Goal: Information Seeking & Learning: Check status

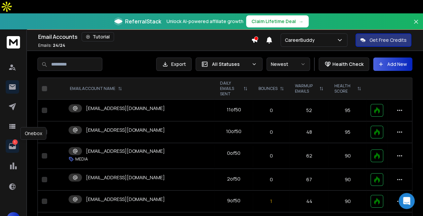
click at [14, 143] on icon at bounding box center [12, 146] width 7 height 6
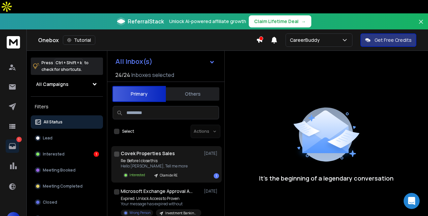
click at [172, 150] on div "Covek Properties Sales [DATE]" at bounding box center [170, 153] width 98 height 7
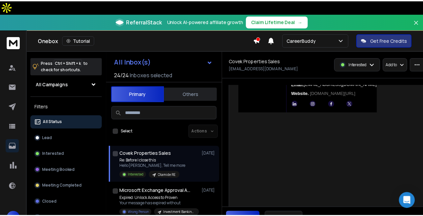
scroll to position [711, 0]
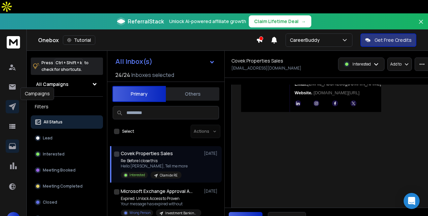
click at [14, 103] on icon at bounding box center [12, 106] width 7 height 7
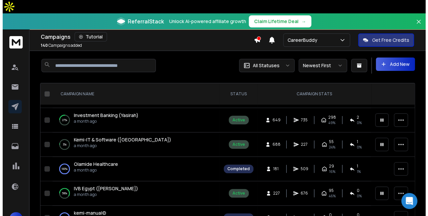
scroll to position [96, 0]
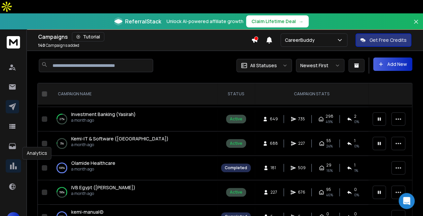
click at [14, 161] on icon at bounding box center [13, 166] width 10 height 10
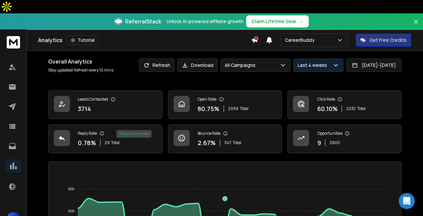
click at [304, 62] on p "Last 4 weeks" at bounding box center [313, 65] width 32 height 7
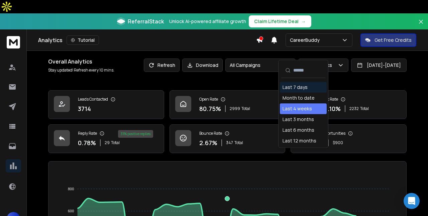
click at [287, 89] on div "Last 7 days" at bounding box center [294, 87] width 25 height 7
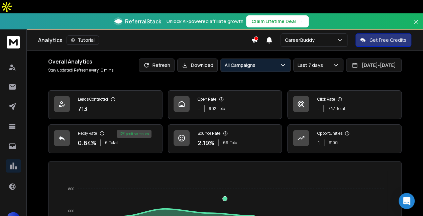
click at [279, 62] on icon at bounding box center [282, 65] width 7 height 7
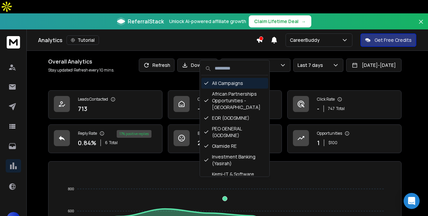
click at [217, 82] on div "All Campaigns" at bounding box center [234, 83] width 67 height 11
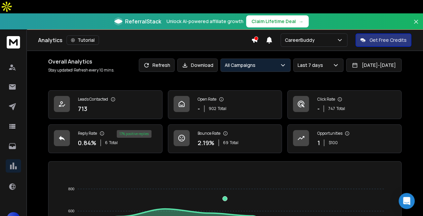
click at [255, 62] on div "All Campaigns" at bounding box center [255, 65] width 61 height 7
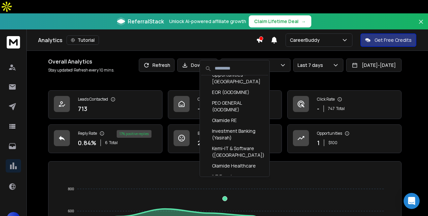
scroll to position [26, 0]
click at [227, 125] on div "Investment Banking (Yasirah)" at bounding box center [234, 133] width 67 height 17
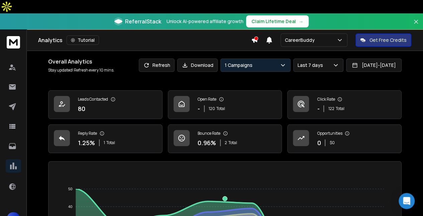
click at [279, 62] on icon at bounding box center [282, 65] width 7 height 7
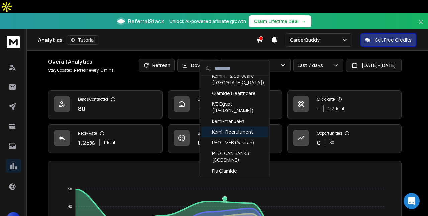
scroll to position [104, 0]
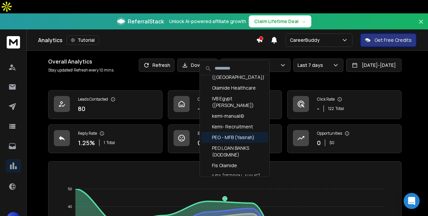
click at [231, 132] on div "PEO - MFB (Yasirah)" at bounding box center [234, 137] width 67 height 11
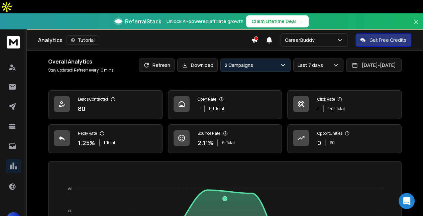
click at [281, 64] on icon at bounding box center [282, 65] width 3 height 2
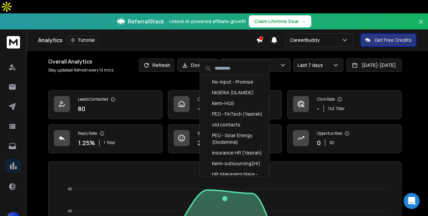
scroll to position [293, 0]
click at [232, 108] on div "PEO - FinTech (Yasirah)" at bounding box center [234, 113] width 67 height 11
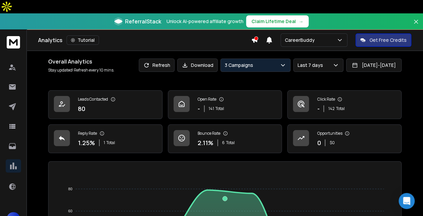
click at [240, 62] on div "3 Campaigns" at bounding box center [255, 65] width 61 height 7
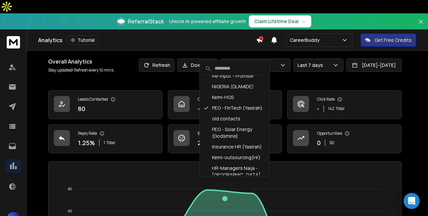
scroll to position [301, 0]
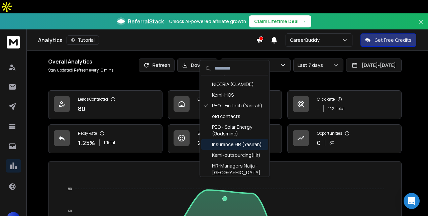
click at [213, 139] on div "Insurance HR (Yasirah)" at bounding box center [234, 144] width 67 height 11
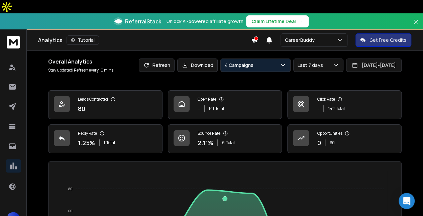
click at [249, 62] on div "4 Campaigns" at bounding box center [255, 65] width 61 height 7
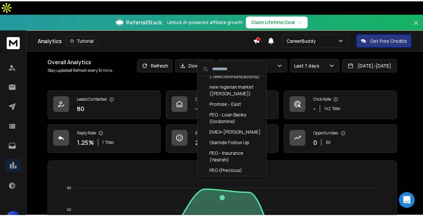
scroll to position [424, 0]
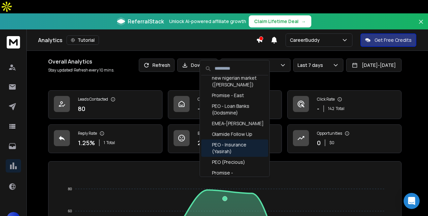
click at [218, 139] on div "PEO - Insurance (Yasirah)" at bounding box center [234, 147] width 67 height 17
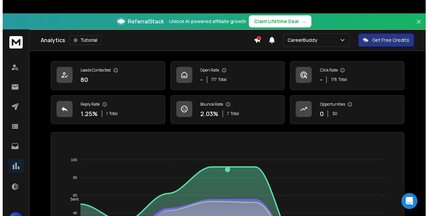
scroll to position [0, 0]
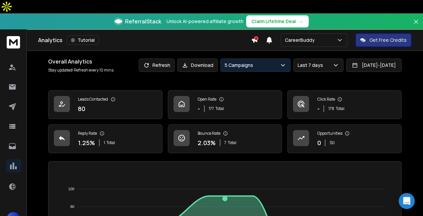
click at [257, 62] on div "5 Campaigns" at bounding box center [255, 65] width 61 height 7
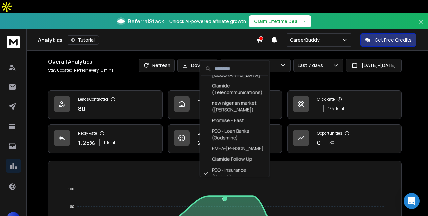
scroll to position [390, 0]
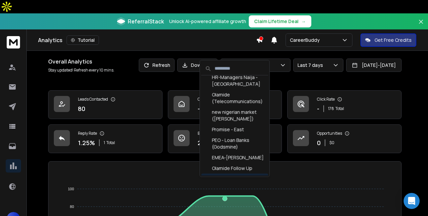
click at [223, 173] on div "PEO - Insurance (Yasirah)" at bounding box center [234, 181] width 67 height 17
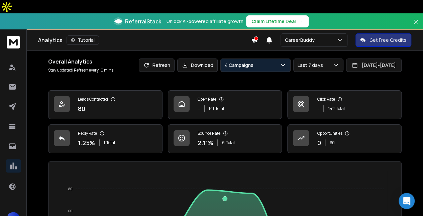
click at [252, 62] on div "4 Campaigns" at bounding box center [255, 65] width 61 height 7
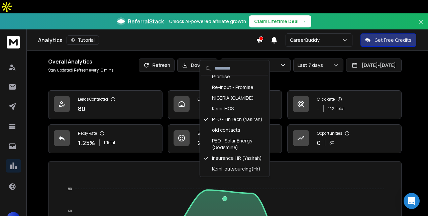
scroll to position [288, 0]
click at [232, 152] on div "Insurance HR (Yasirah)" at bounding box center [234, 157] width 67 height 11
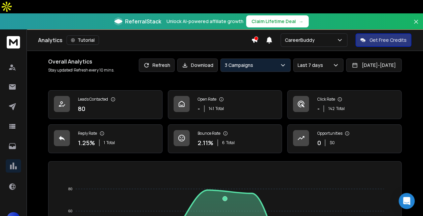
click at [279, 62] on icon at bounding box center [282, 65] width 7 height 7
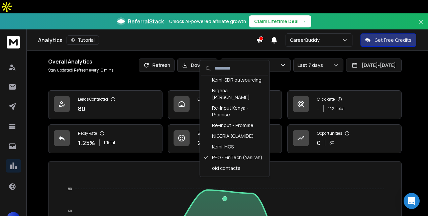
scroll to position [250, 0]
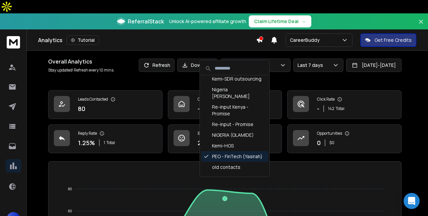
click at [235, 151] on div "PEO - FinTech (Yasirah)" at bounding box center [234, 156] width 67 height 11
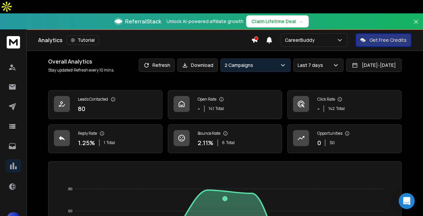
click at [254, 62] on div "2 Campaigns" at bounding box center [255, 65] width 61 height 7
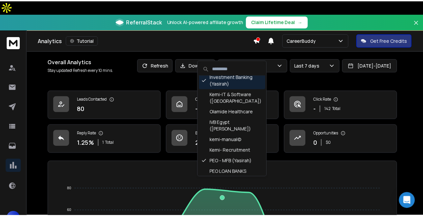
scroll to position [88, 0]
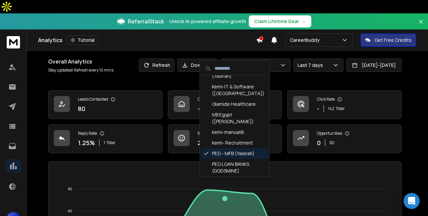
click at [233, 148] on div "PEO - MFB (Yasirah)" at bounding box center [234, 153] width 67 height 11
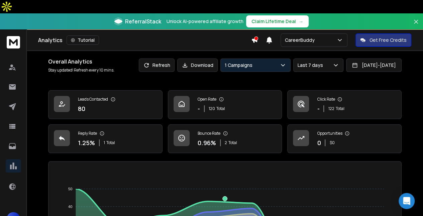
click at [279, 62] on icon at bounding box center [282, 65] width 7 height 7
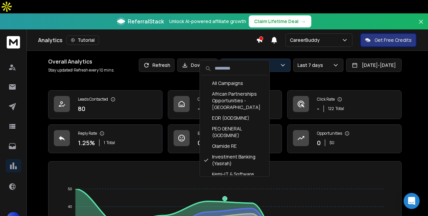
click at [279, 62] on icon at bounding box center [282, 65] width 7 height 7
